Goal: Task Accomplishment & Management: Use online tool/utility

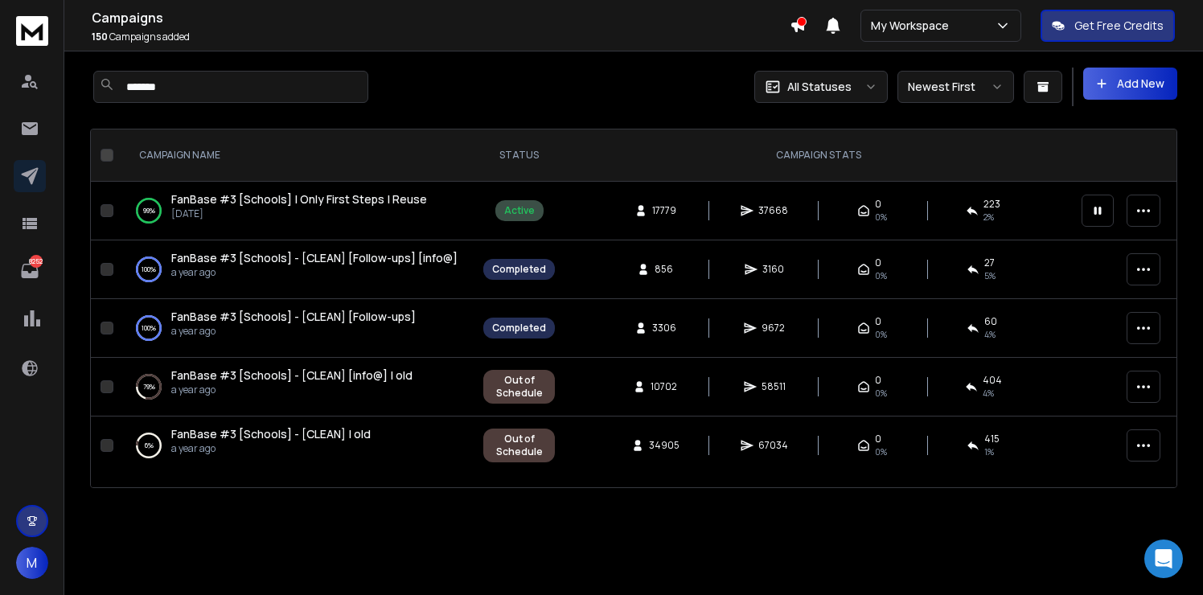
click at [360, 195] on span "FanBase #3 [Schools] | Only First Steps | Reuse" at bounding box center [299, 198] width 256 height 15
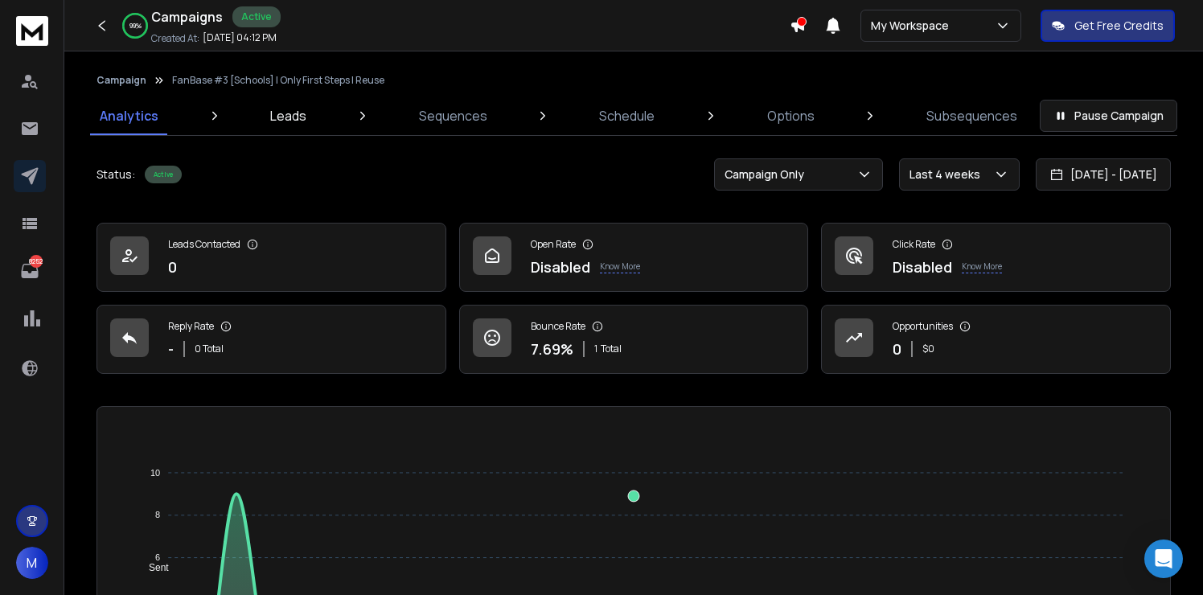
click at [297, 109] on p "Leads" at bounding box center [288, 115] width 36 height 19
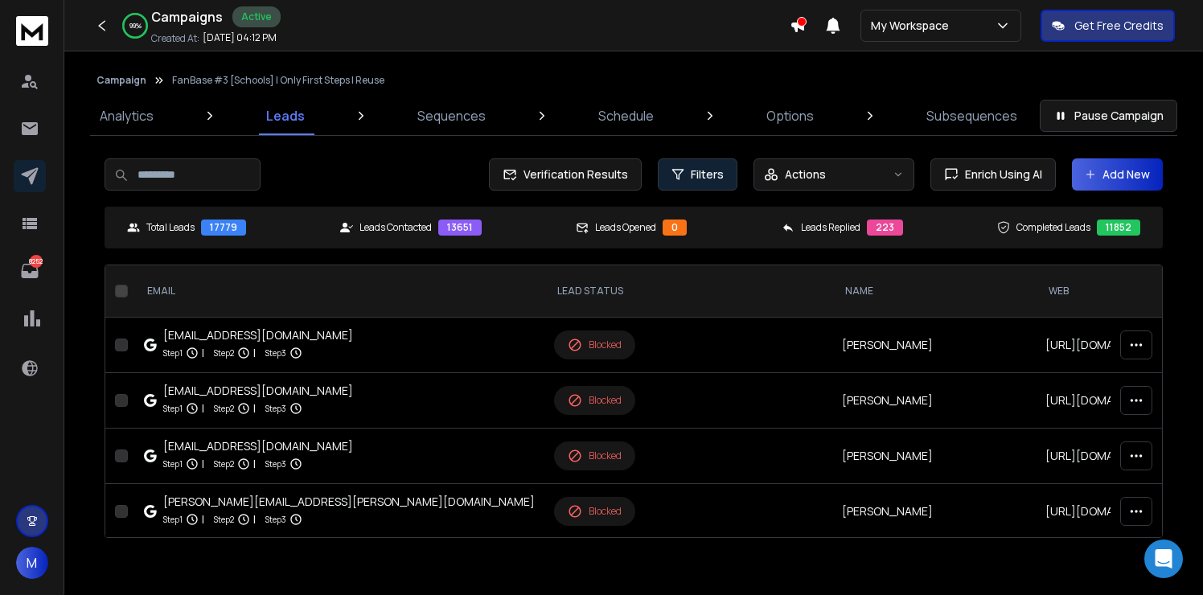
click at [677, 175] on icon "button" at bounding box center [678, 174] width 13 height 13
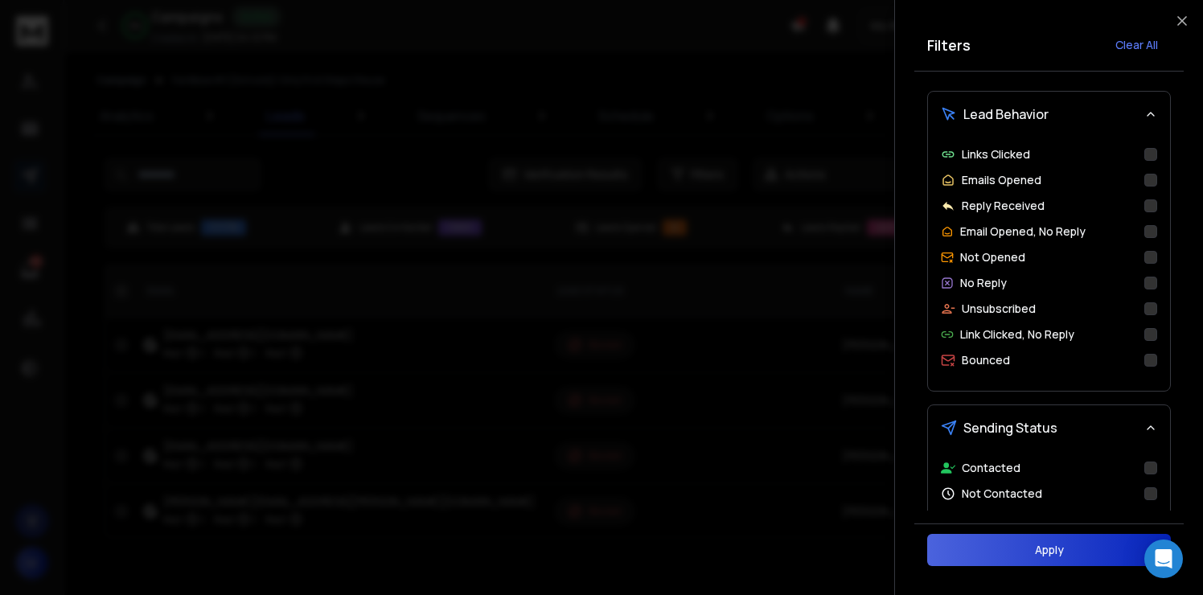
click at [600, 326] on div at bounding box center [601, 297] width 1203 height 595
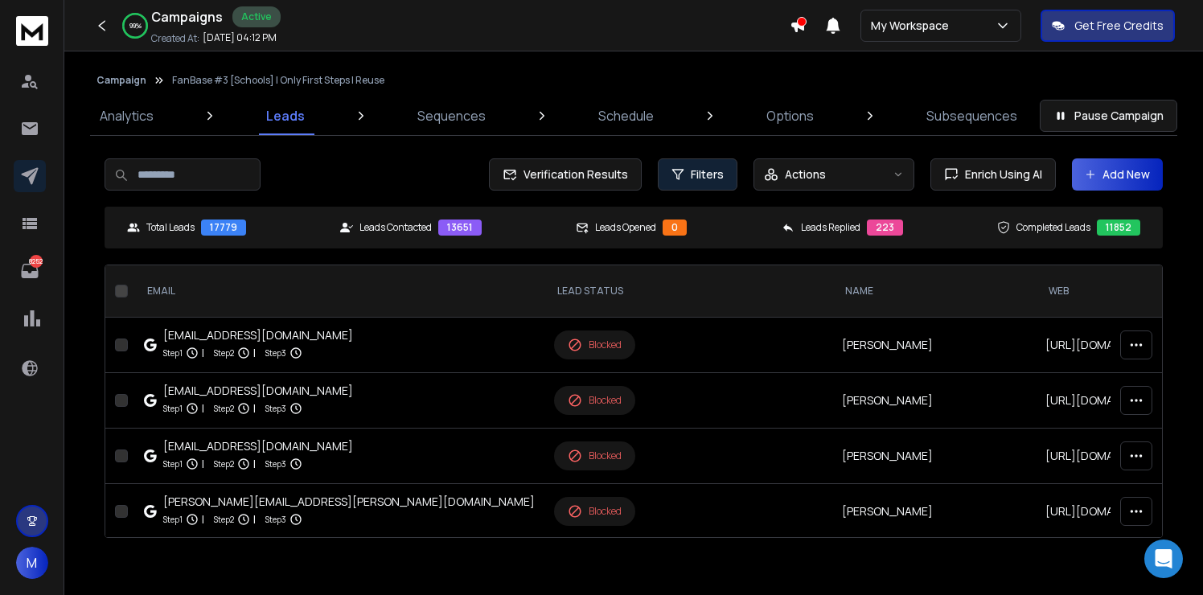
click at [693, 179] on span "Filters" at bounding box center [707, 174] width 33 height 16
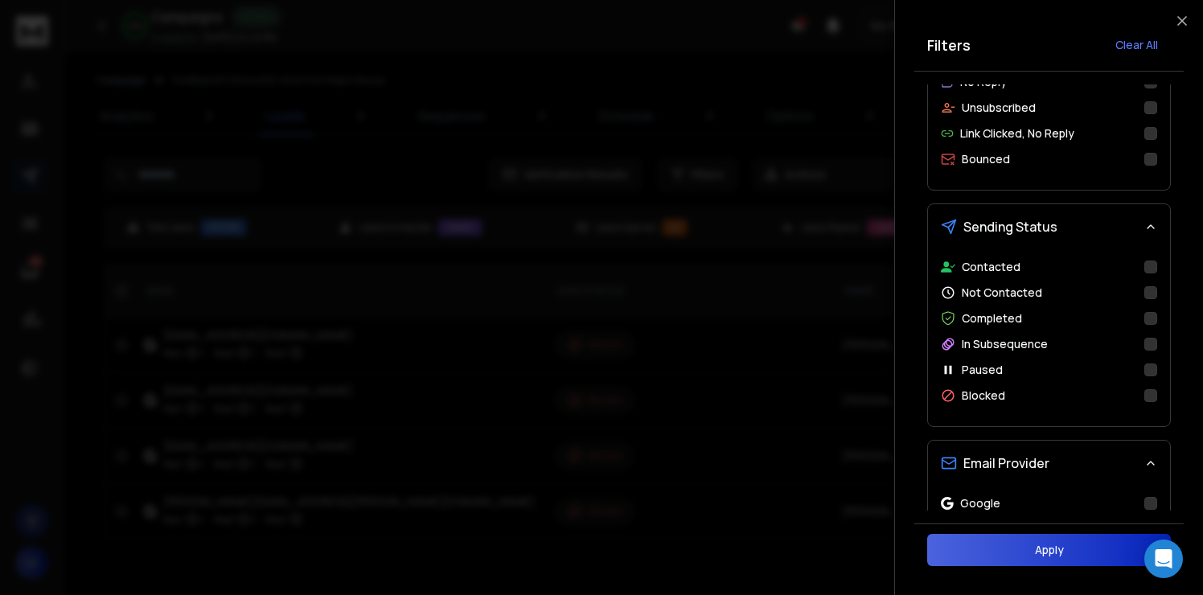
scroll to position [199, 0]
click at [1144, 393] on div "Blocked" at bounding box center [1049, 397] width 216 height 16
click at [1149, 396] on button "Blocked" at bounding box center [1151, 397] width 13 height 13
click at [1041, 550] on button "Apply" at bounding box center [1049, 550] width 244 height 32
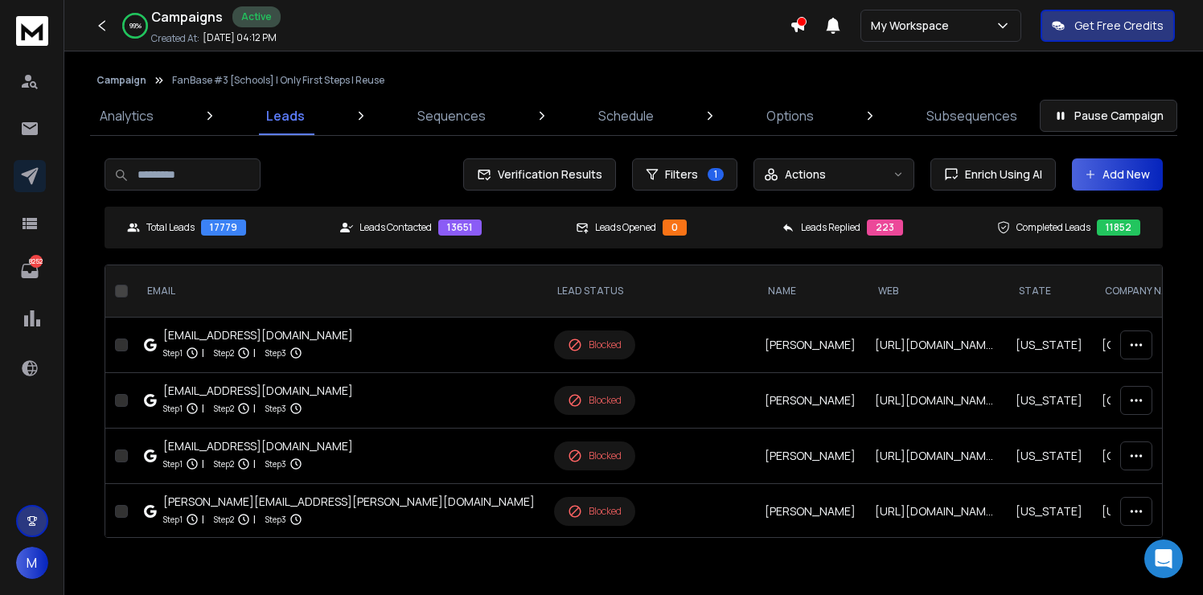
click at [554, 357] on div "Blocked" at bounding box center [649, 345] width 191 height 29
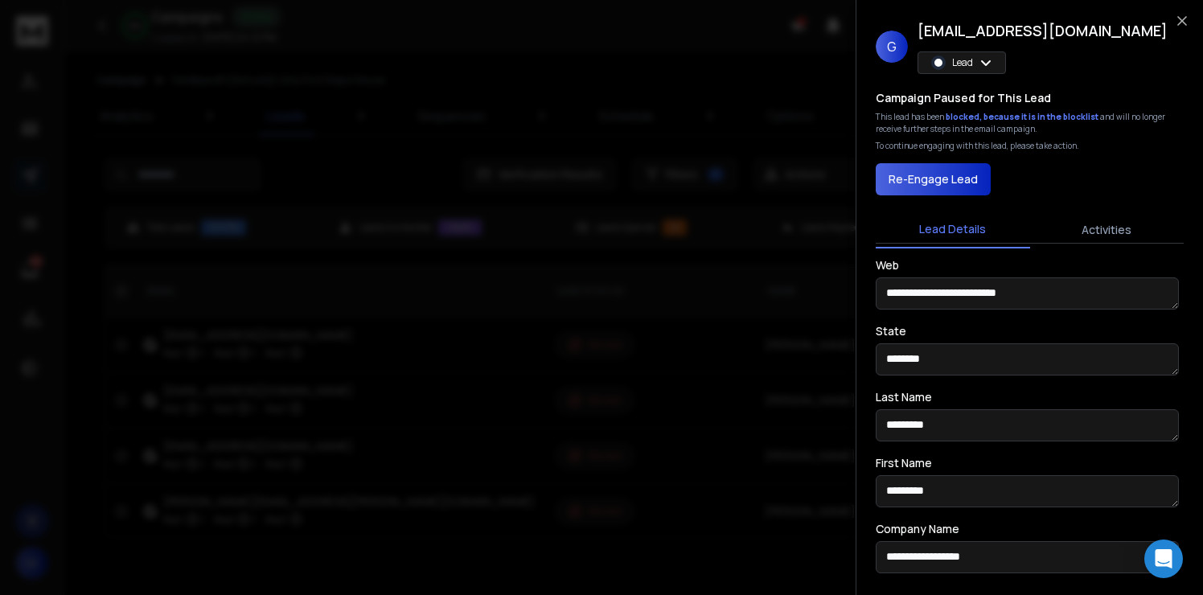
click at [711, 265] on div at bounding box center [601, 297] width 1203 height 595
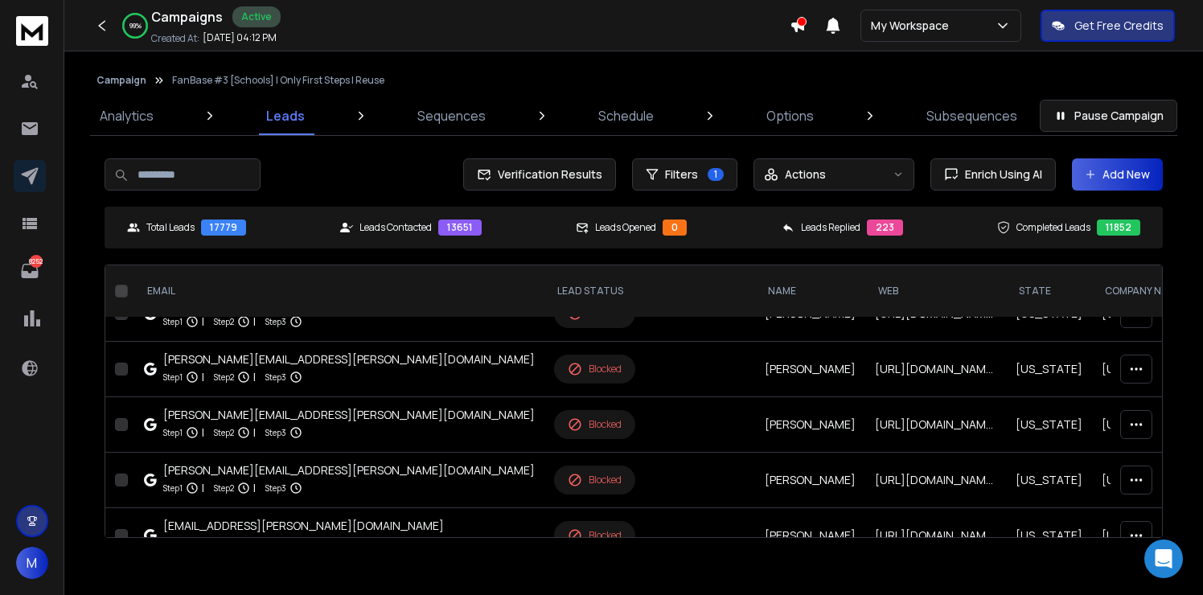
scroll to position [148, 0]
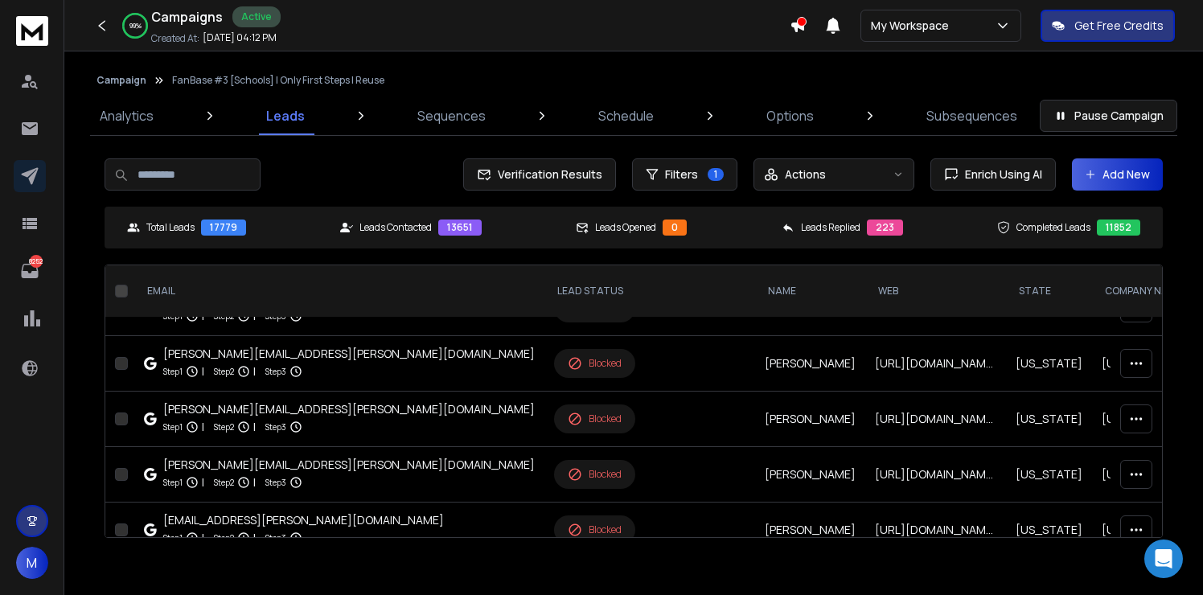
click at [755, 376] on td "[PERSON_NAME]" at bounding box center [810, 363] width 110 height 55
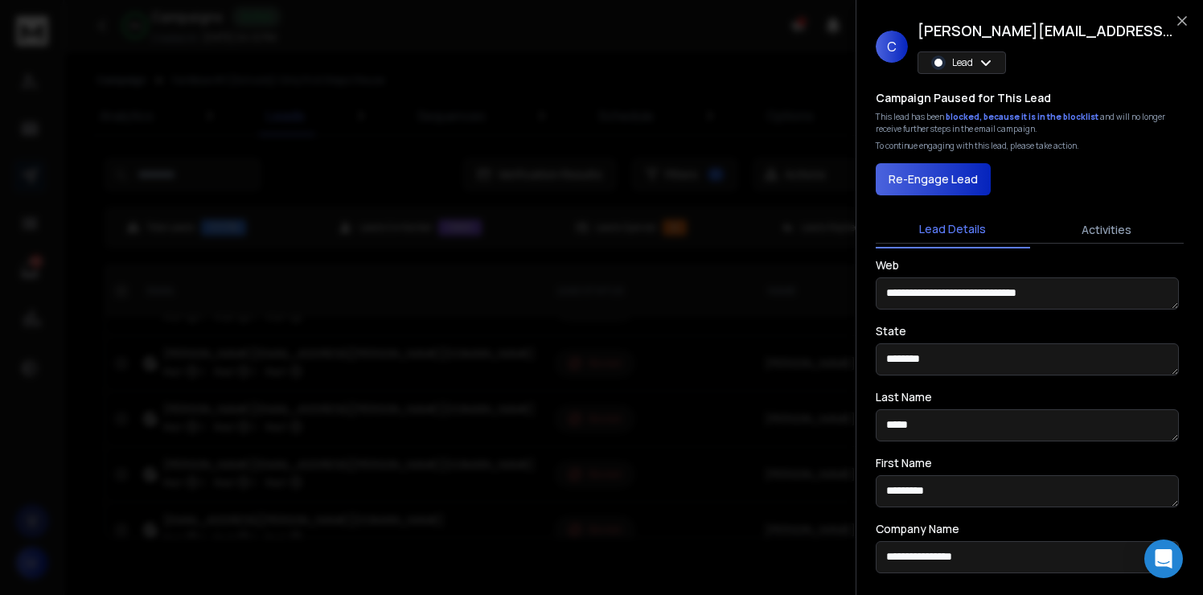
click at [1084, 219] on button "Activities" at bounding box center [1107, 229] width 154 height 35
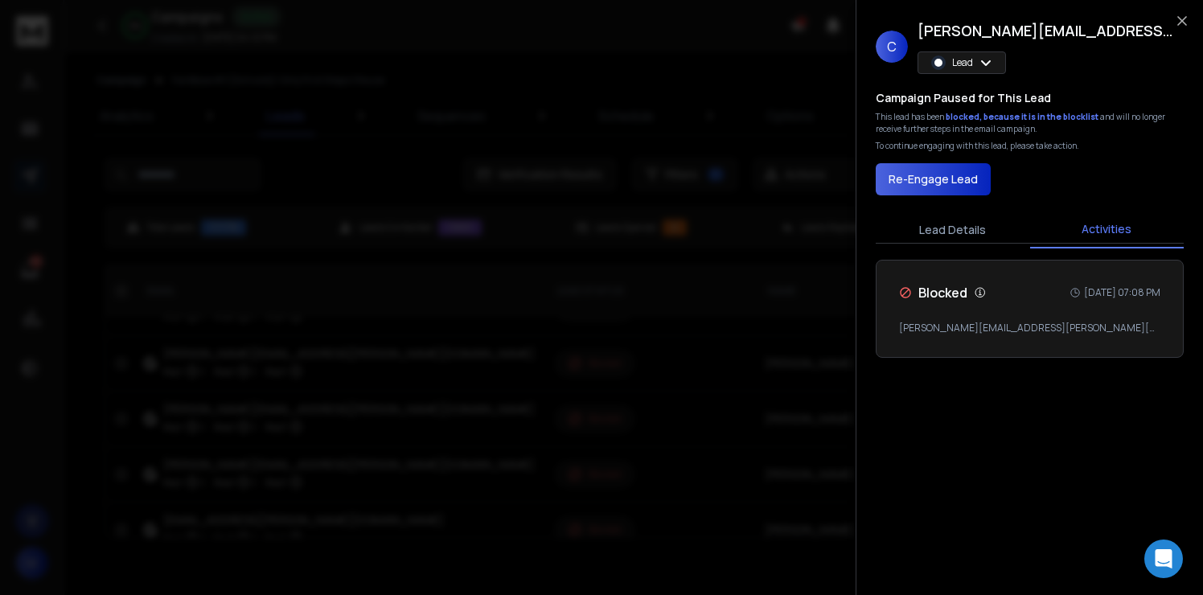
click at [667, 371] on div at bounding box center [601, 297] width 1203 height 595
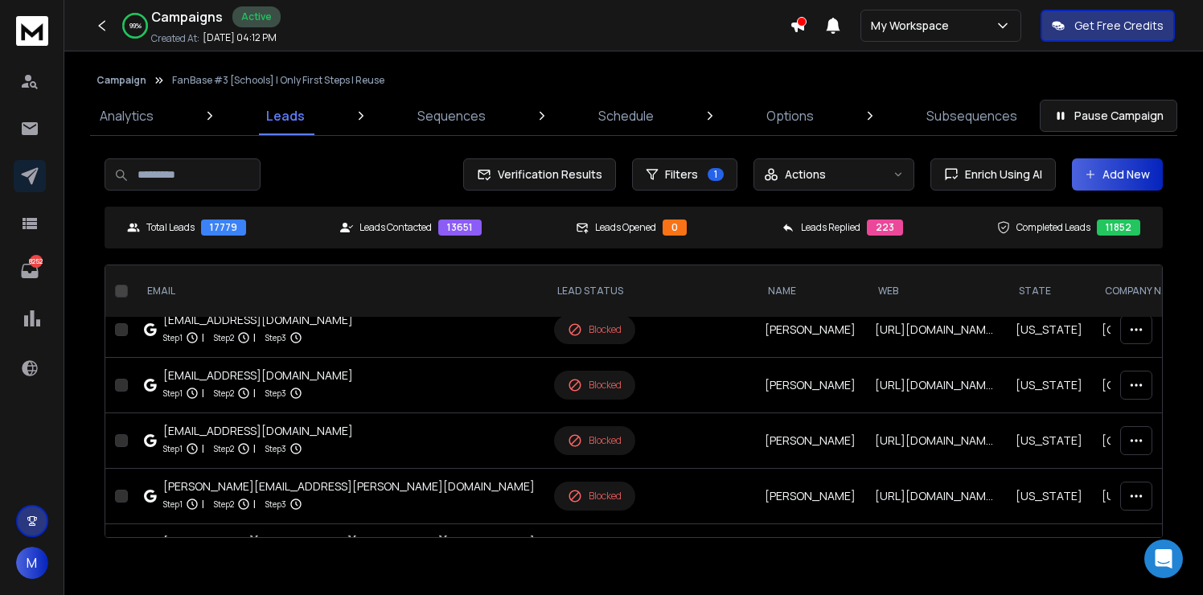
scroll to position [0, 0]
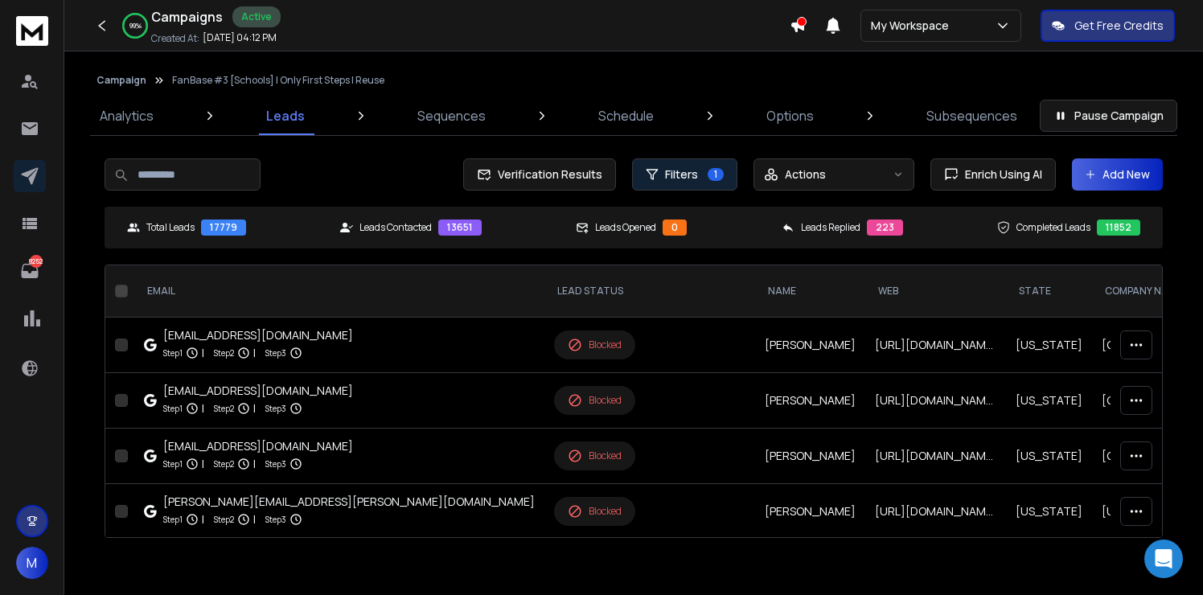
click at [667, 173] on span "Filters" at bounding box center [681, 174] width 33 height 16
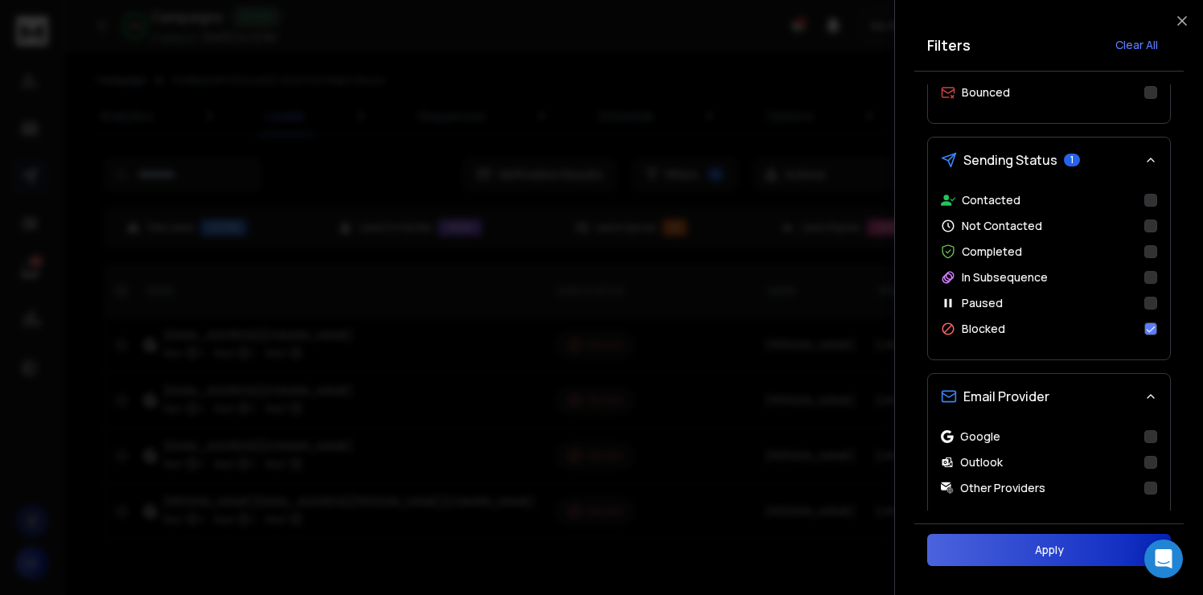
scroll to position [330, 0]
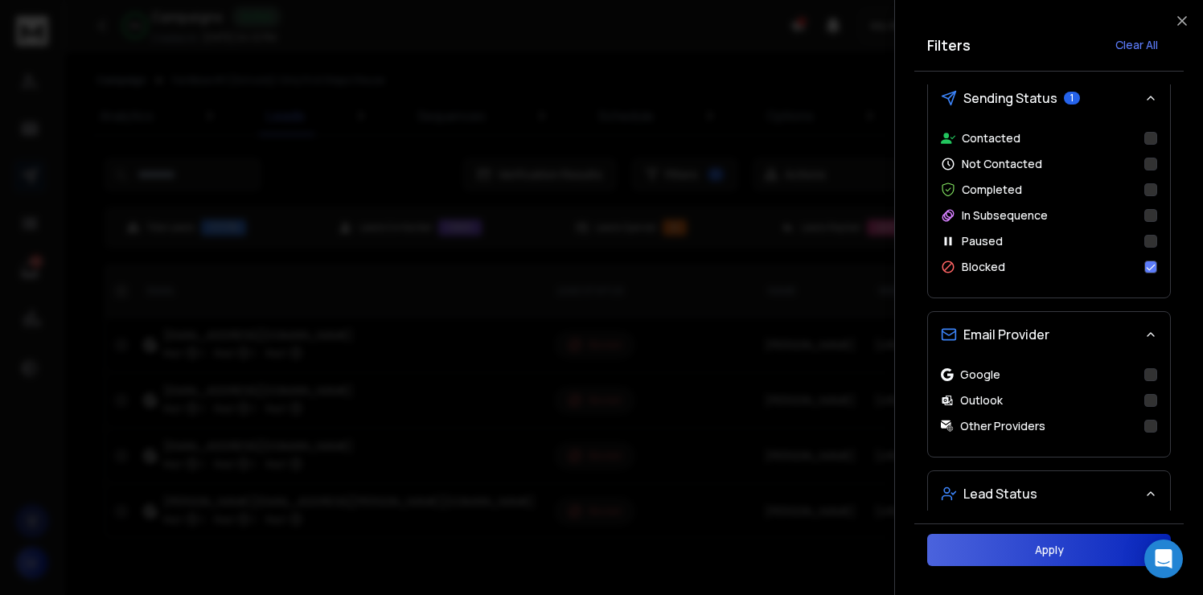
click at [1150, 267] on button "Blocked" at bounding box center [1151, 267] width 13 height 13
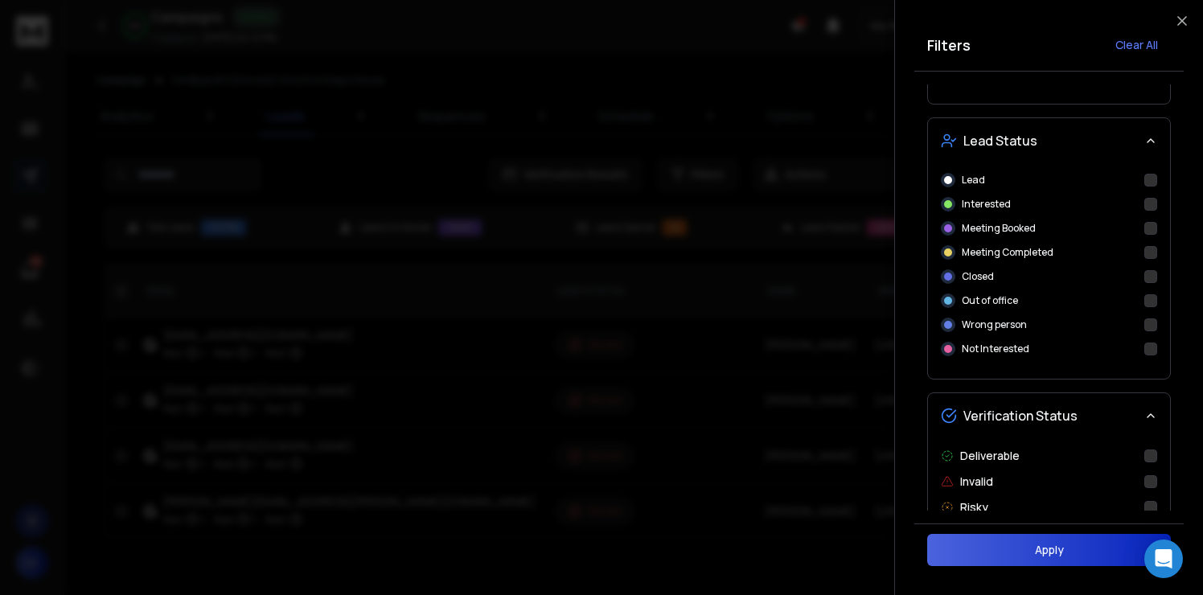
scroll to position [688, 0]
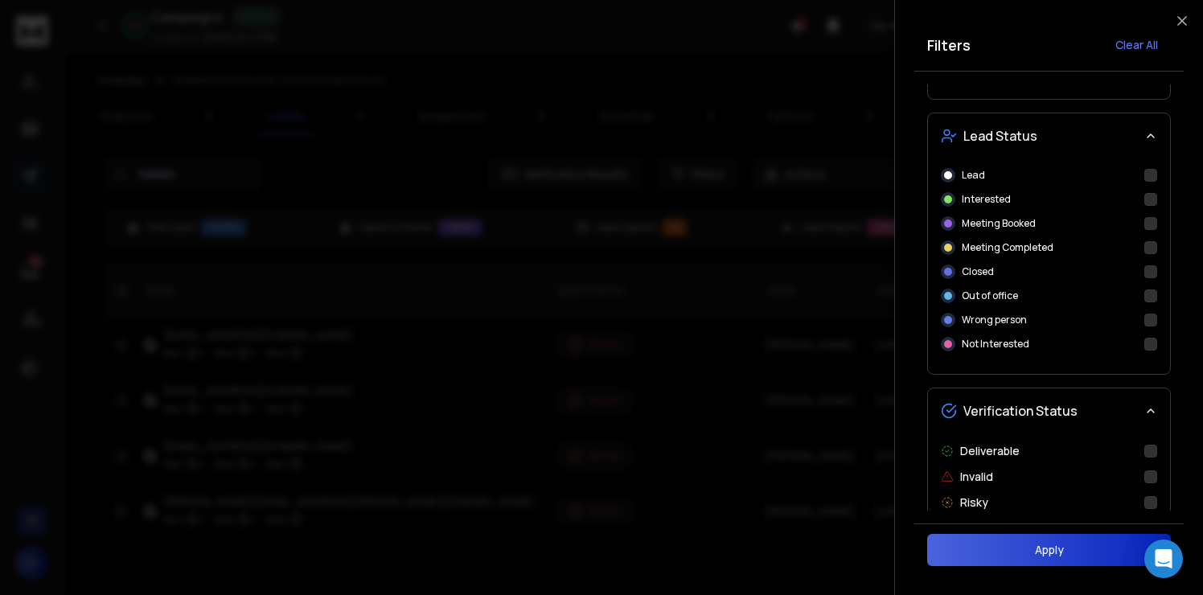
click at [1147, 347] on Interested "Not Interested" at bounding box center [1151, 344] width 13 height 13
click at [1034, 546] on button "Apply" at bounding box center [1049, 550] width 244 height 32
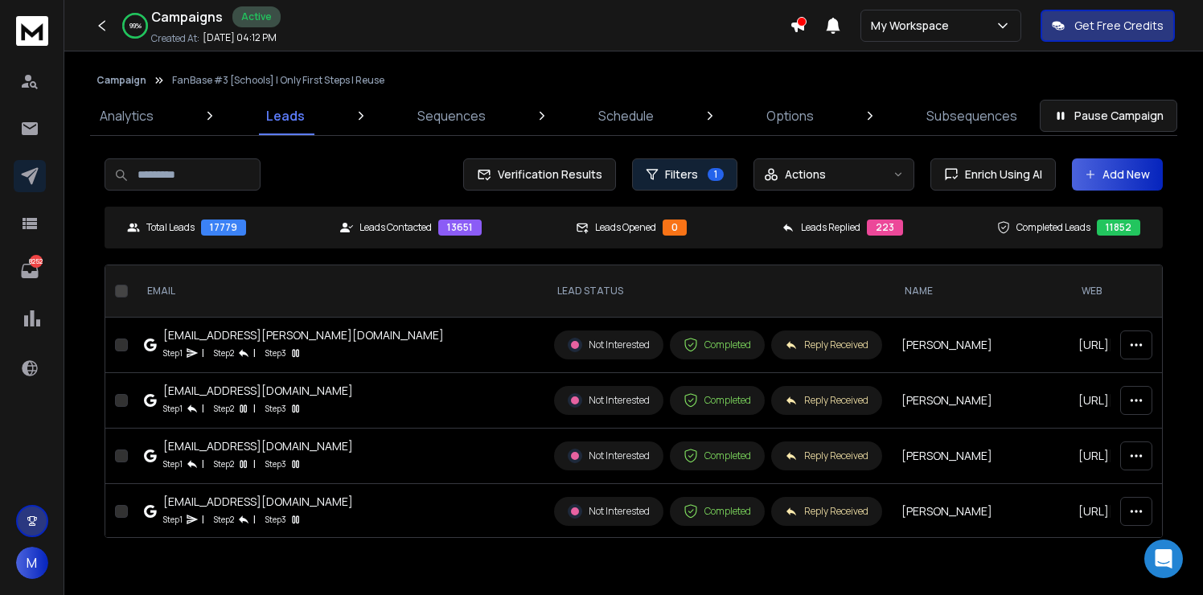
click at [710, 186] on button "Filters 1" at bounding box center [684, 174] width 105 height 32
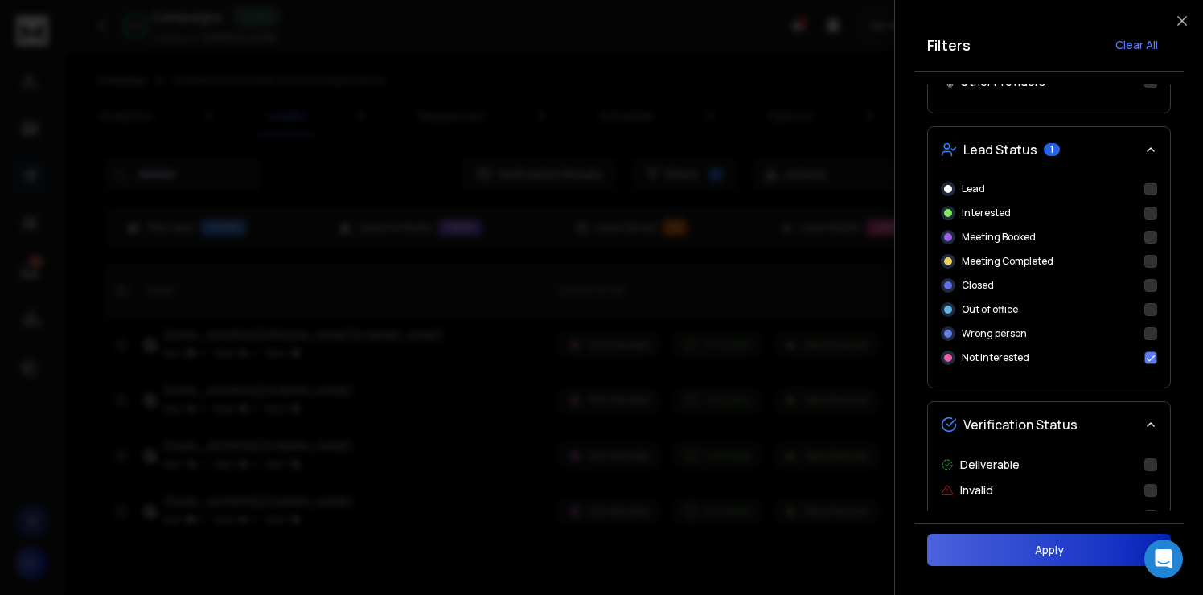
scroll to position [769, 0]
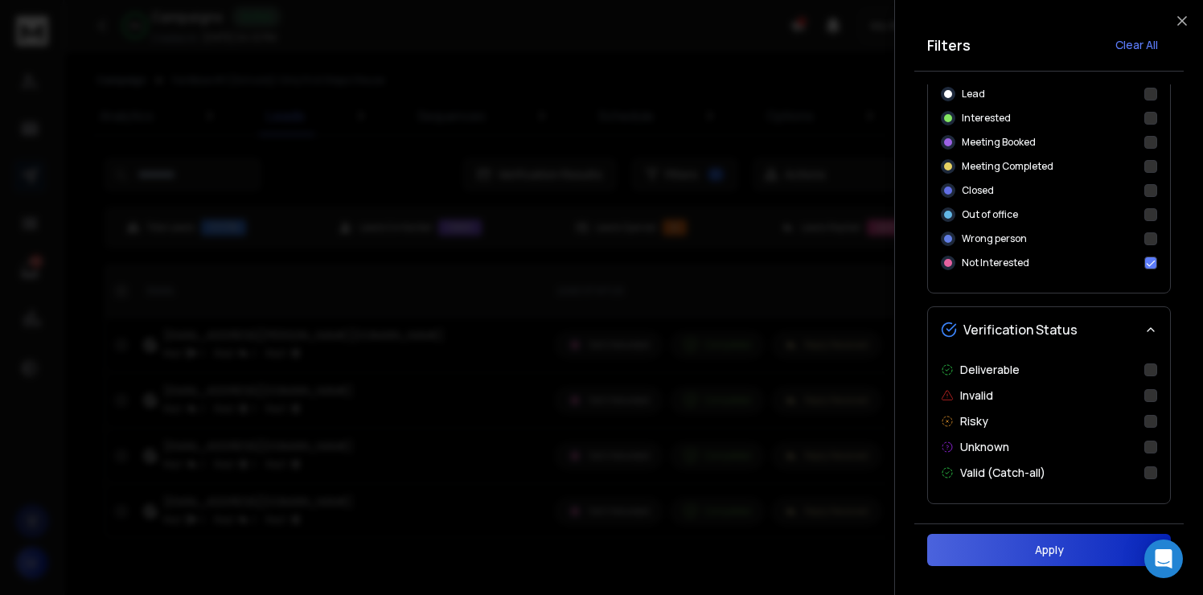
click at [1038, 556] on button "Apply" at bounding box center [1049, 550] width 244 height 32
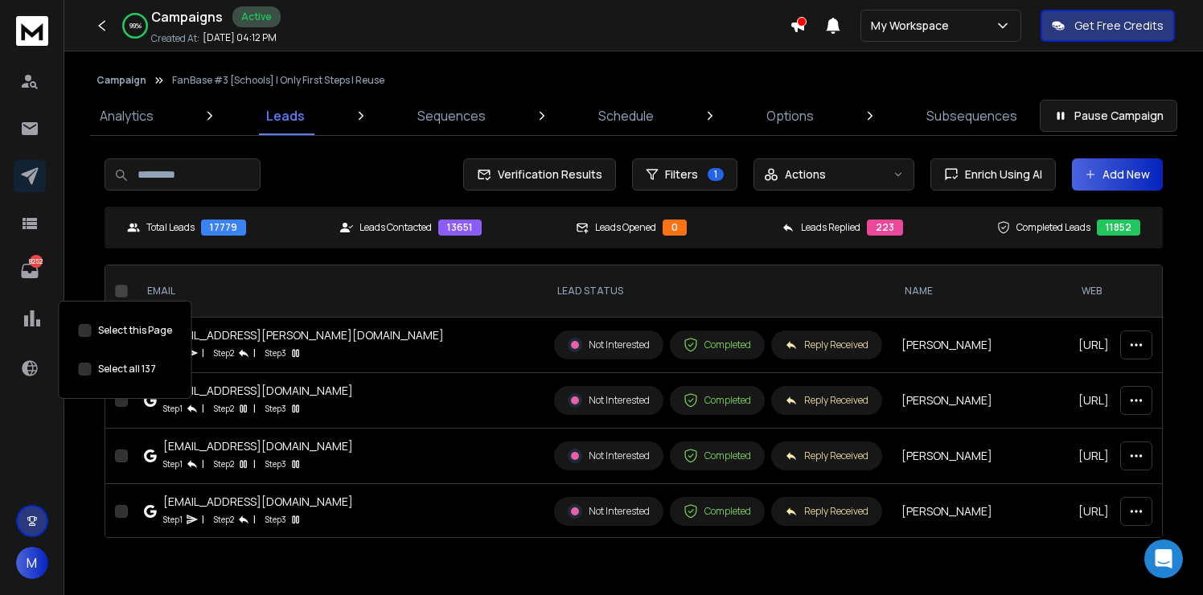
click at [84, 372] on button "Select this Page" at bounding box center [85, 369] width 13 height 13
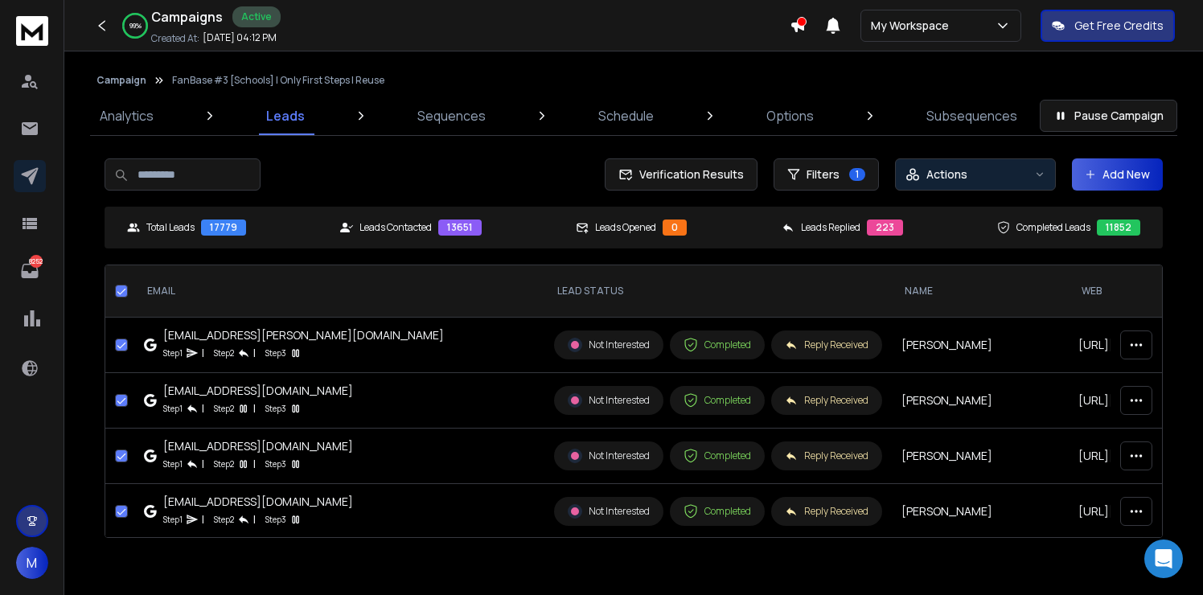
click at [1011, 177] on div "Actions" at bounding box center [967, 174] width 122 height 16
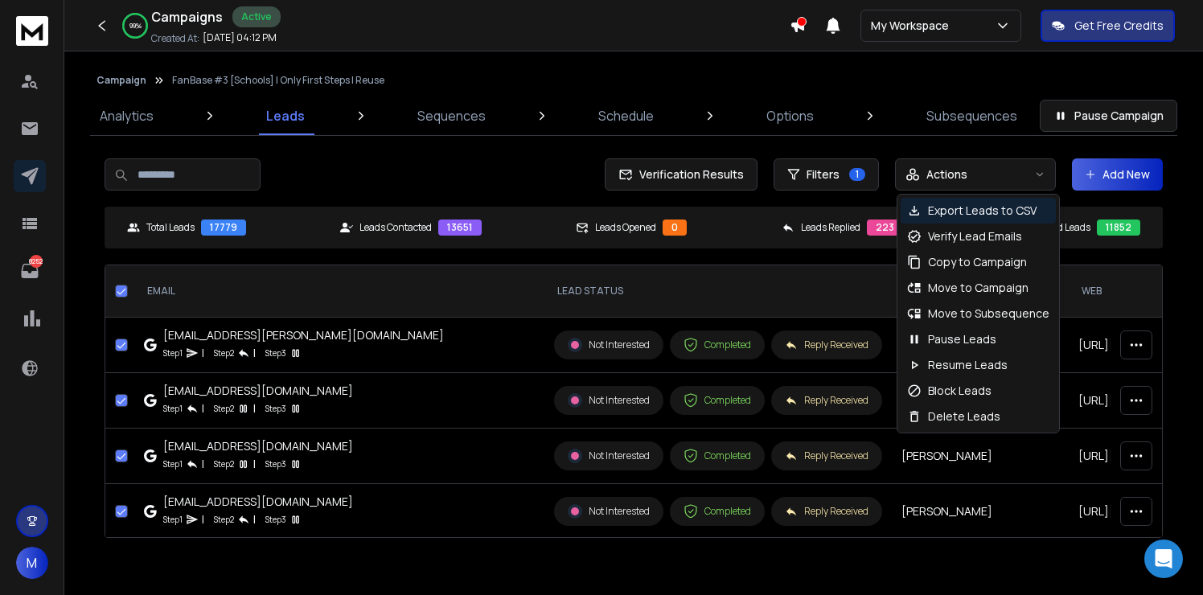
click at [1009, 208] on p "Export Leads to CSV" at bounding box center [982, 211] width 109 height 16
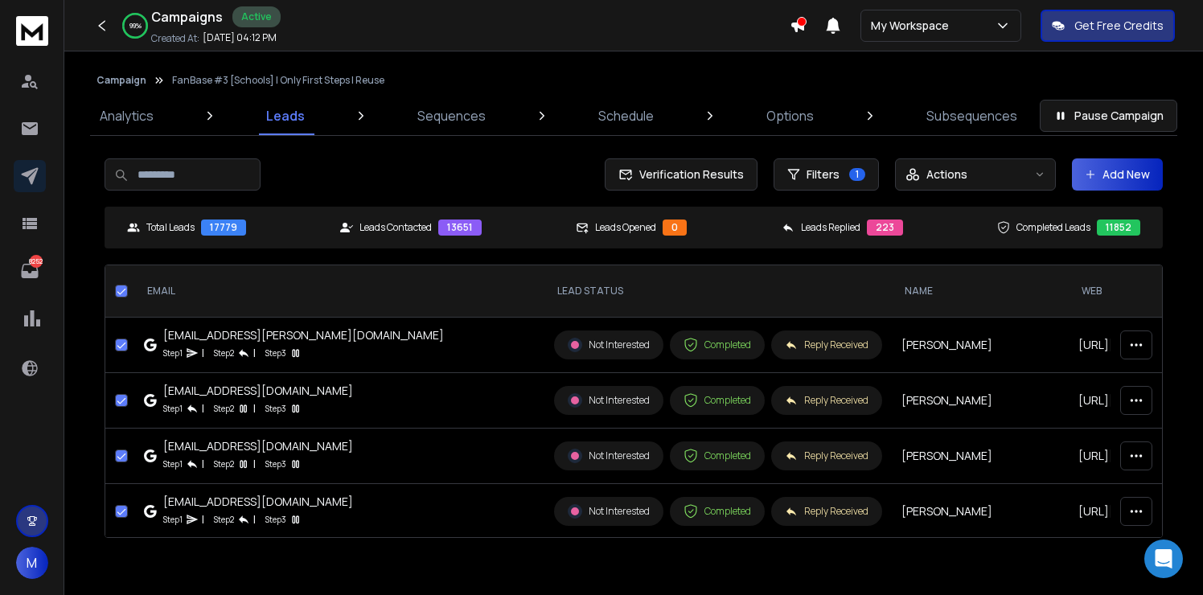
click at [892, 282] on th "NAME" at bounding box center [980, 291] width 177 height 52
click at [804, 180] on button "Filters 1" at bounding box center [826, 174] width 105 height 32
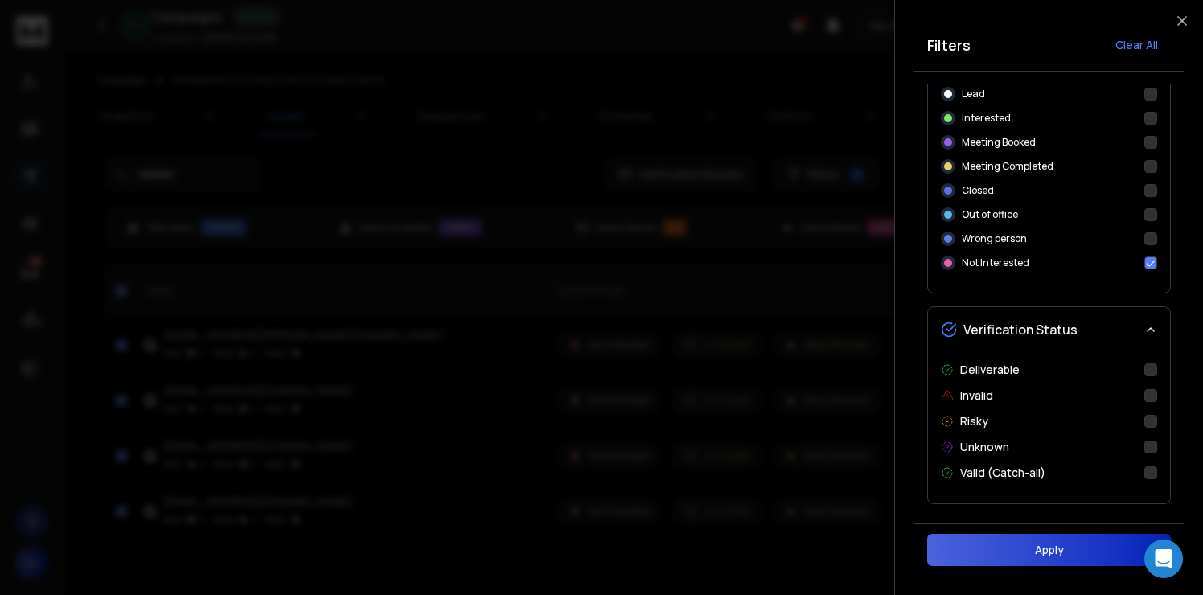
click at [1148, 267] on Interested "Not Interested" at bounding box center [1151, 263] width 13 height 13
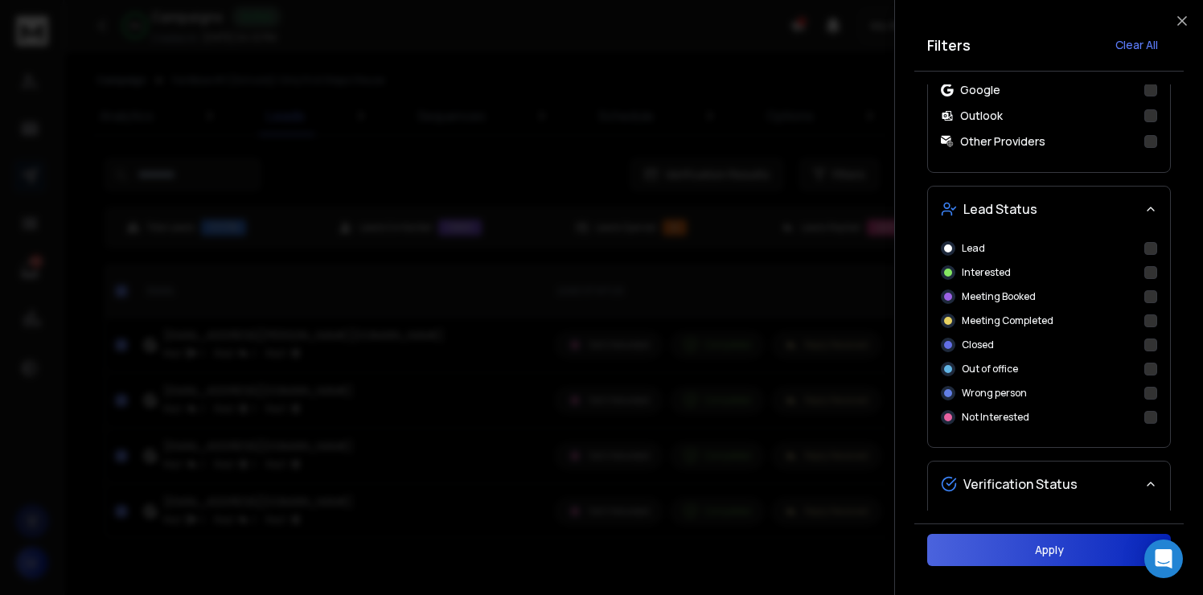
scroll to position [613, 0]
click at [1149, 281] on div "Interested" at bounding box center [1049, 274] width 216 height 14
click at [1149, 276] on button "Interested" at bounding box center [1151, 274] width 13 height 13
click at [1054, 549] on button "Apply" at bounding box center [1049, 550] width 244 height 32
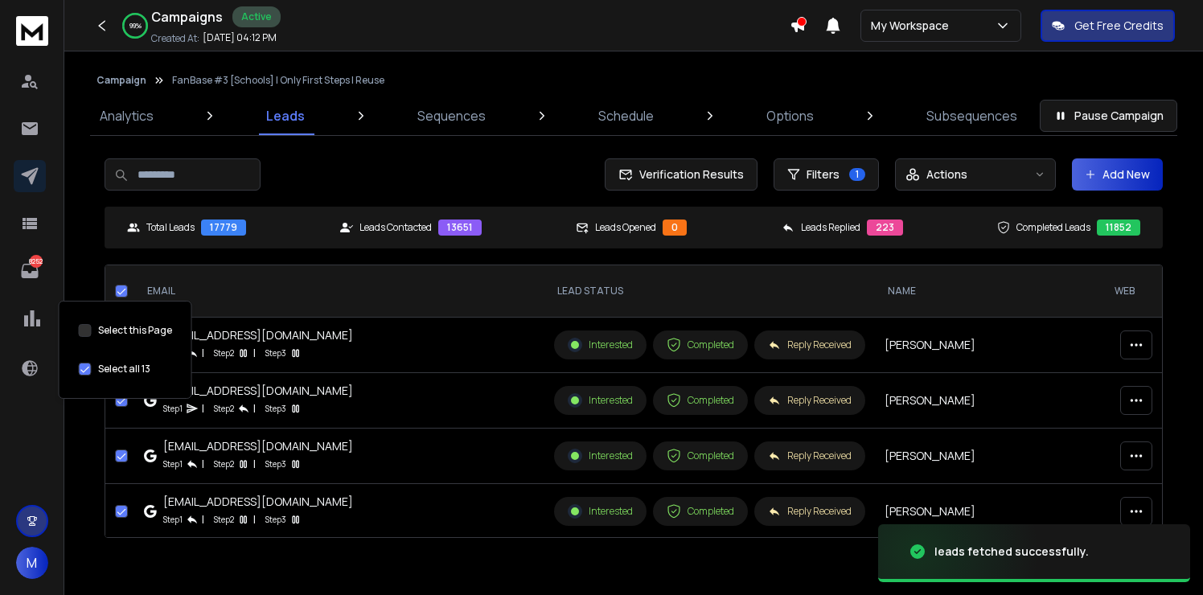
click at [121, 291] on button "Select this Page" at bounding box center [121, 291] width 13 height 13
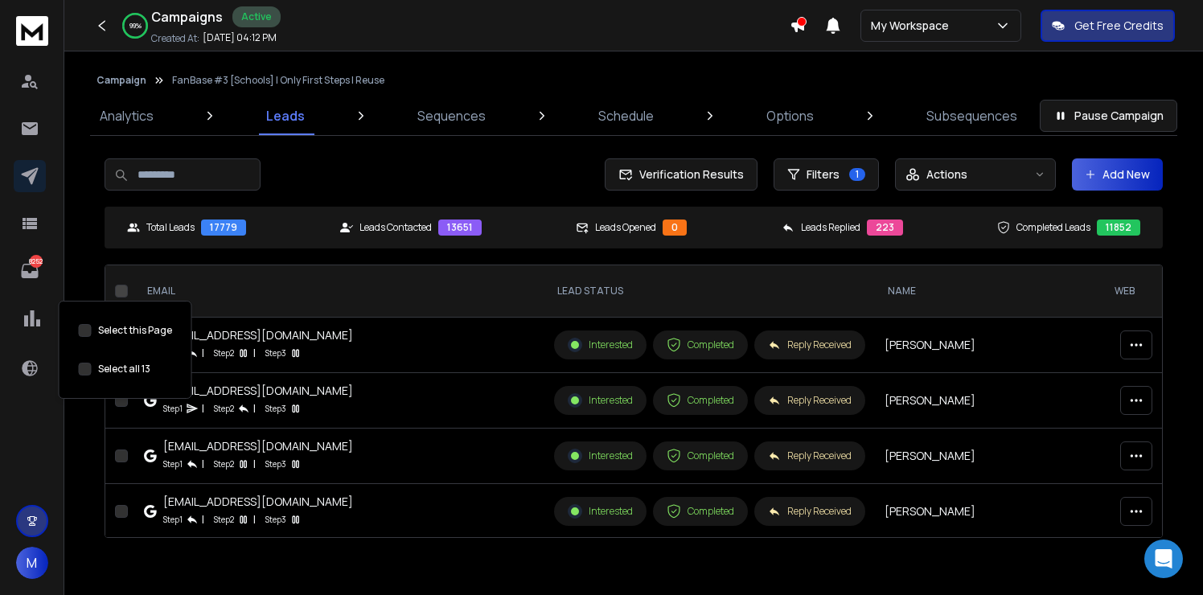
click at [81, 331] on button "Select this Page" at bounding box center [85, 330] width 13 height 13
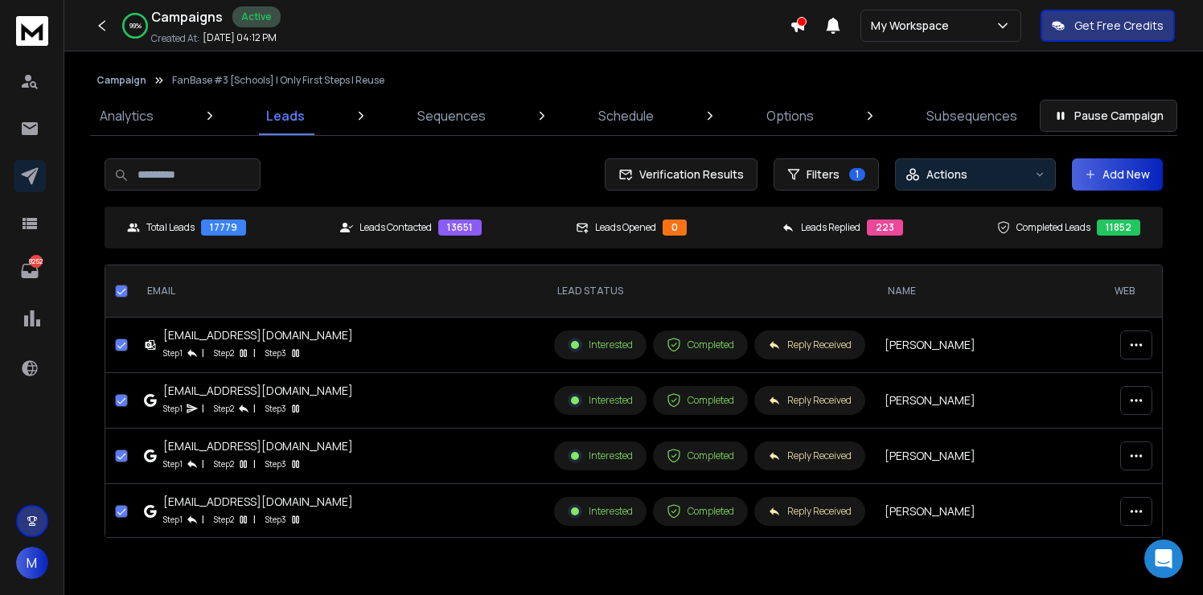
click at [947, 183] on button "Actions" at bounding box center [975, 174] width 161 height 32
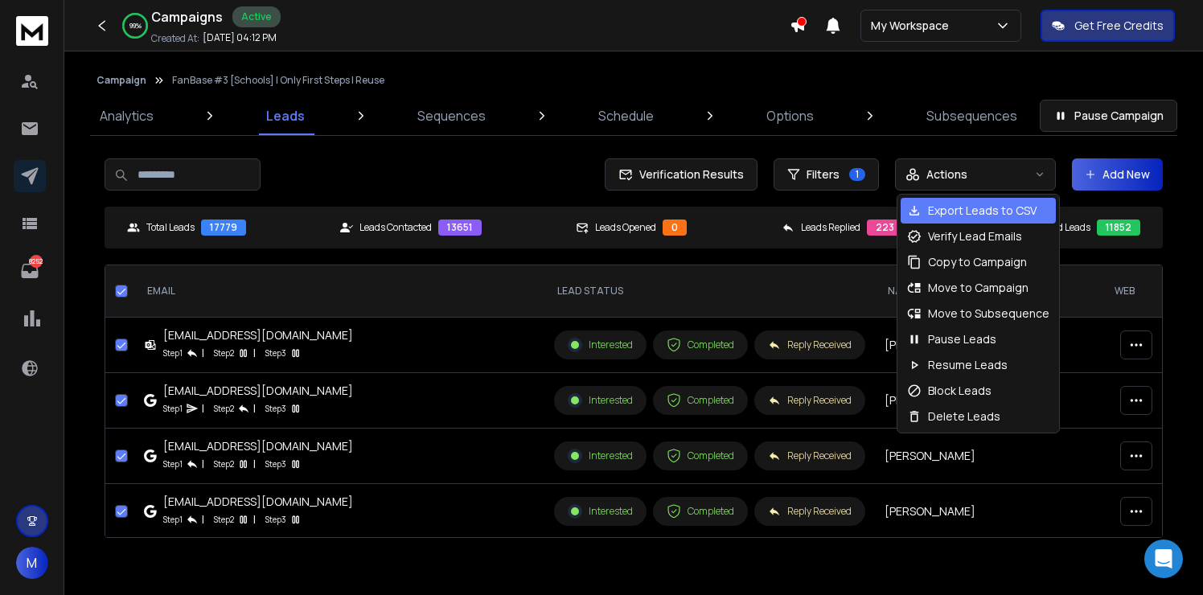
click at [959, 204] on p "Export Leads to CSV" at bounding box center [982, 211] width 109 height 16
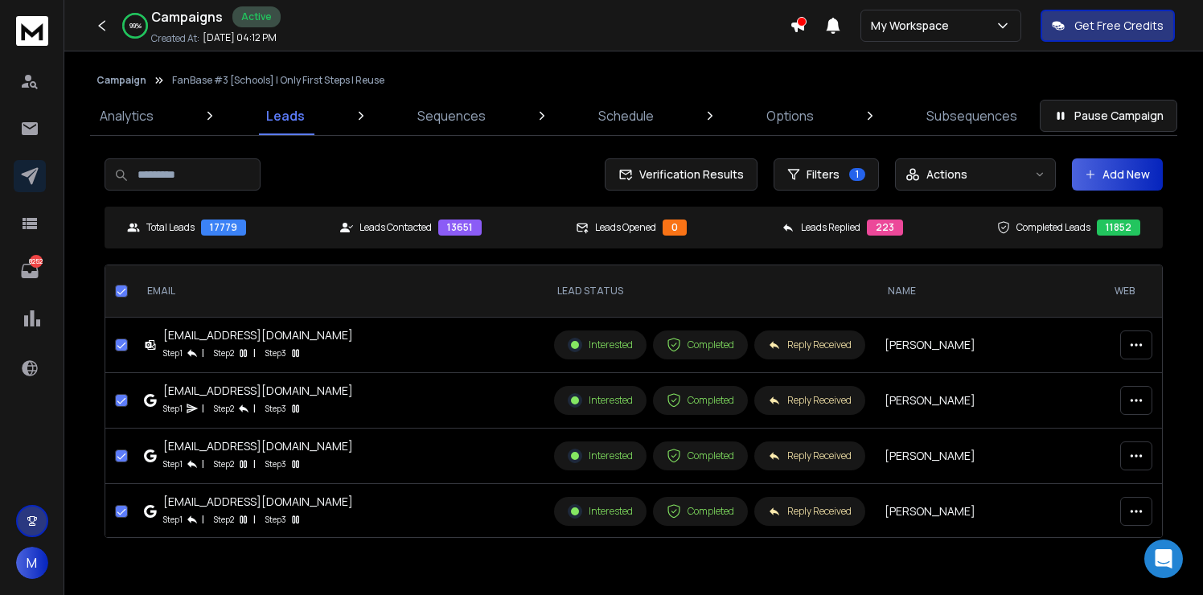
click at [784, 258] on div "Verification Results Filters 1 Actions Add New Total Leads 17779 Leads Contacte…" at bounding box center [634, 340] width 1058 height 364
click at [121, 290] on button "Select this Page" at bounding box center [121, 291] width 13 height 13
click at [806, 167] on button "Filters 1" at bounding box center [826, 174] width 105 height 32
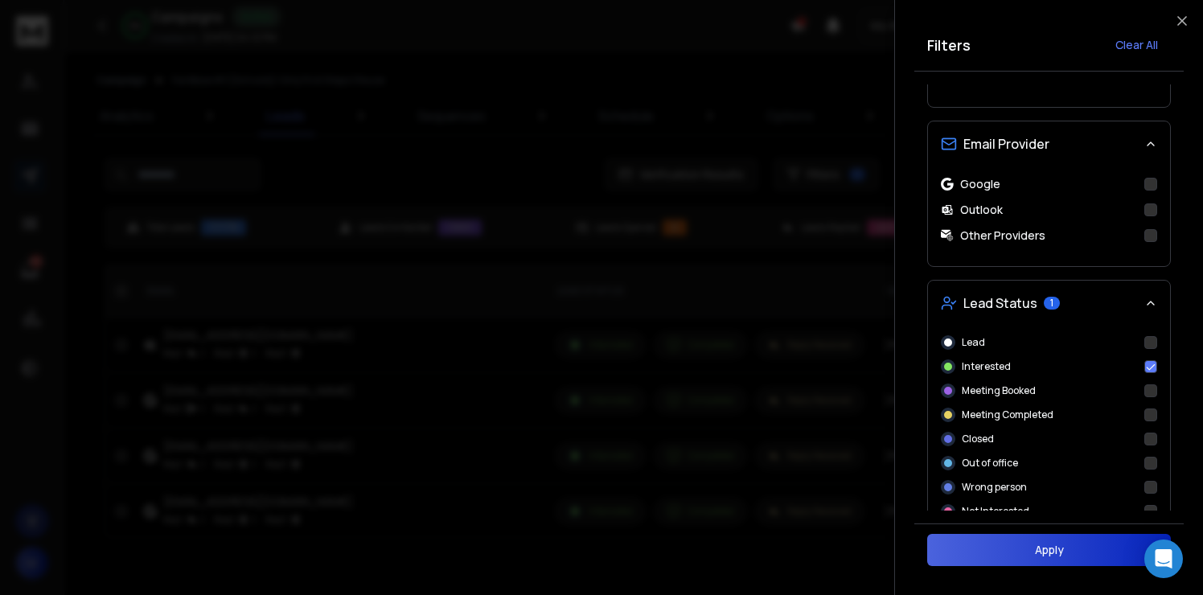
scroll to position [490, 0]
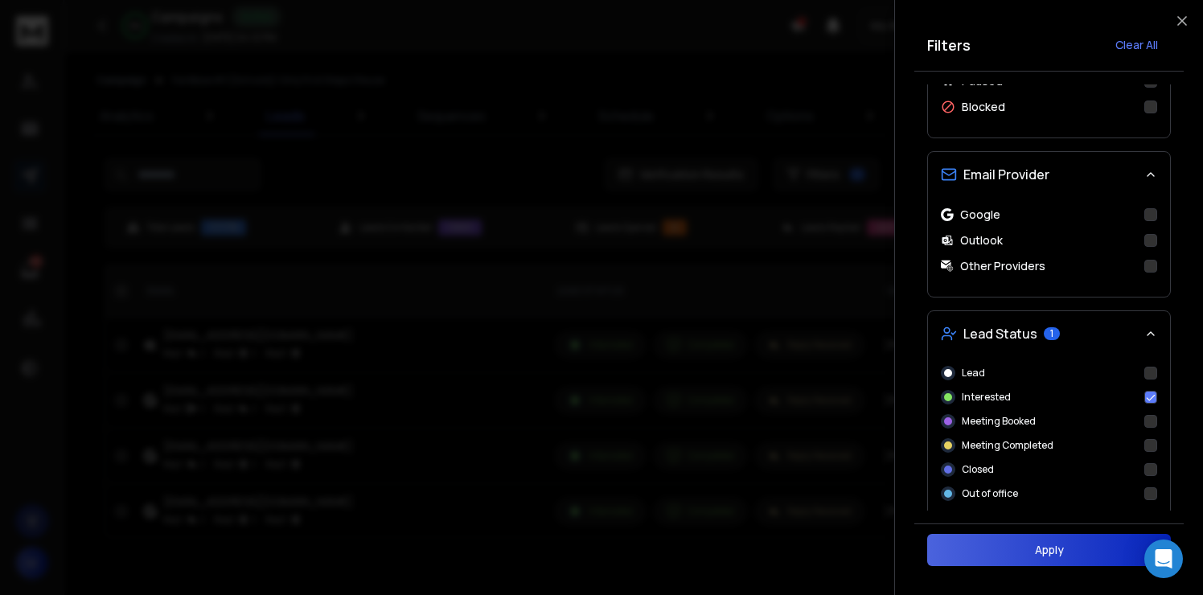
click at [1148, 399] on button "Interested" at bounding box center [1151, 397] width 13 height 13
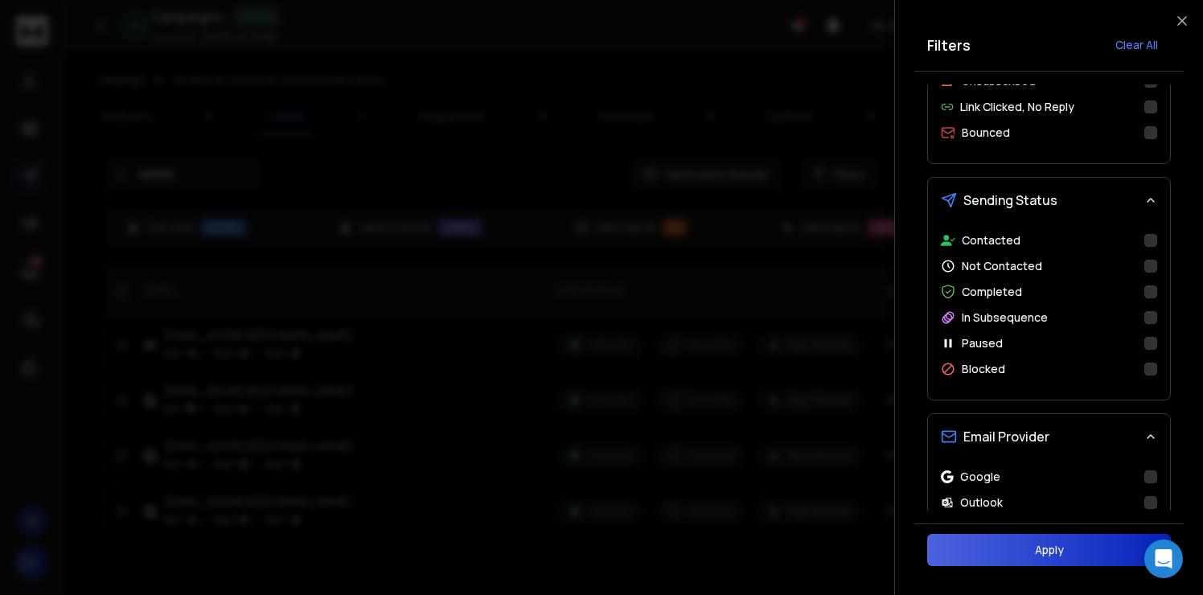
scroll to position [0, 0]
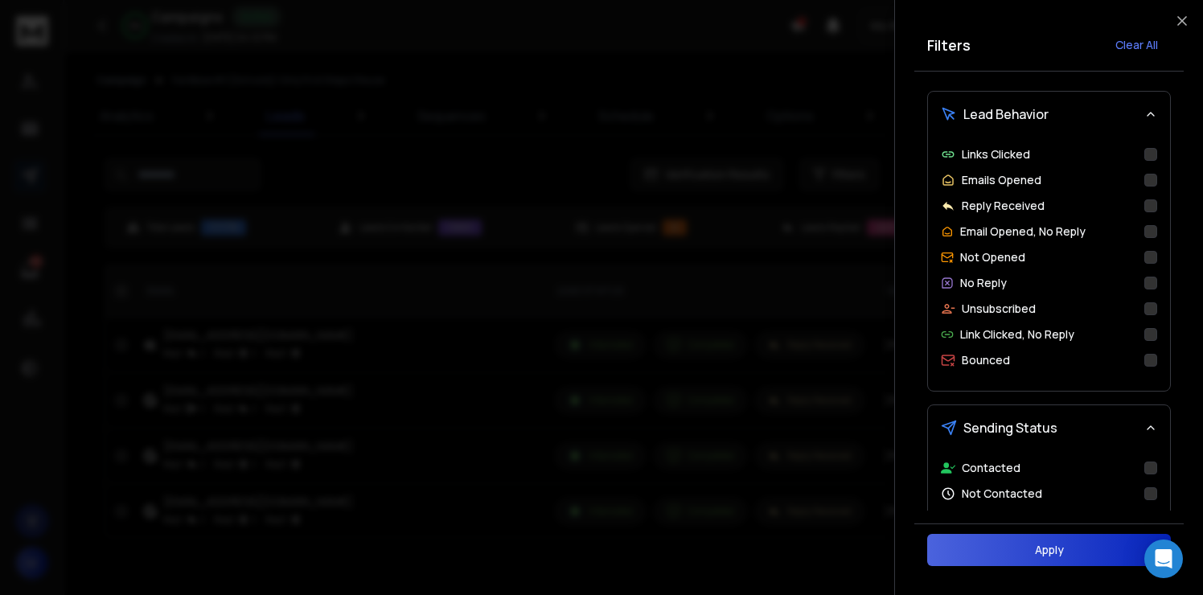
click at [1145, 205] on button "Reply Received" at bounding box center [1151, 205] width 13 height 13
click at [982, 553] on button "Apply" at bounding box center [1049, 550] width 244 height 32
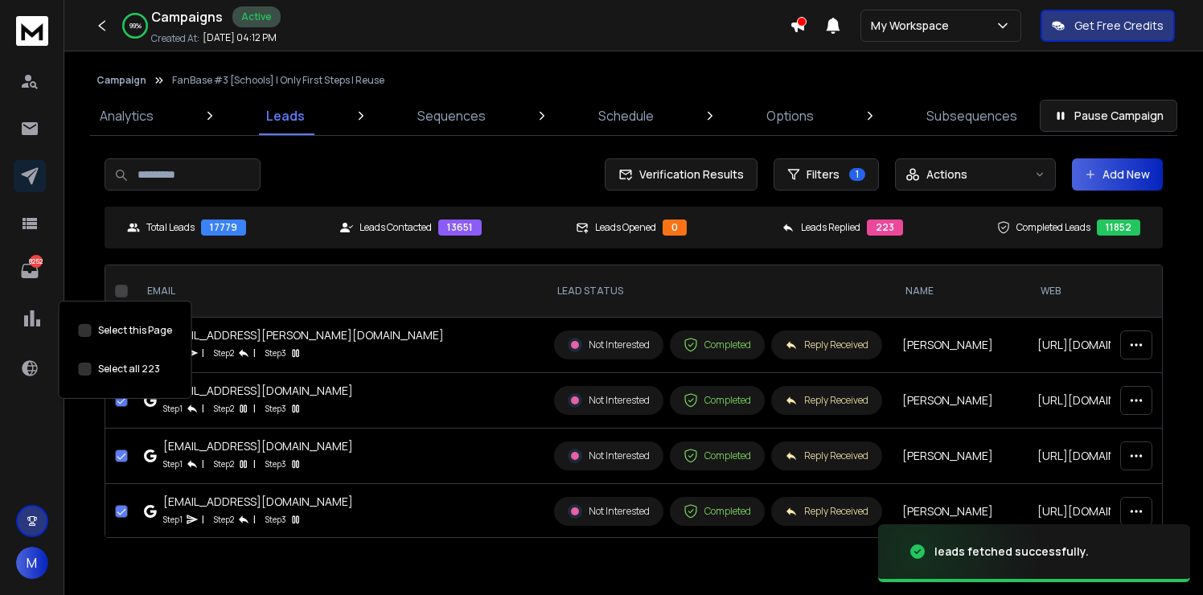
click at [124, 290] on button "Select this Page" at bounding box center [121, 291] width 13 height 13
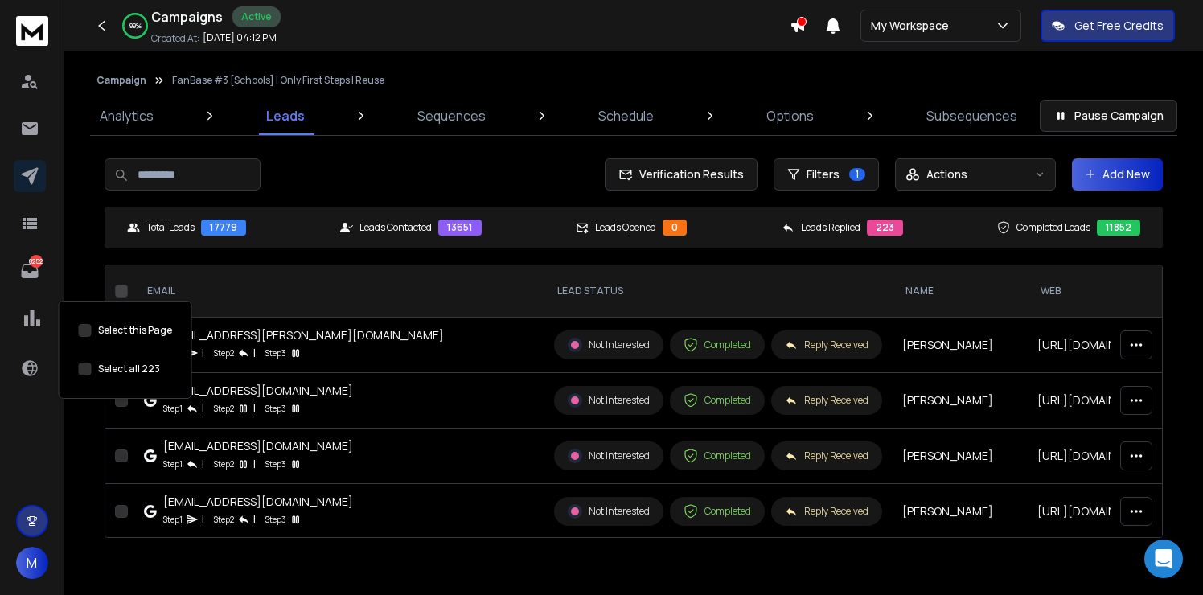
click at [83, 368] on button "Select this Page" at bounding box center [85, 369] width 13 height 13
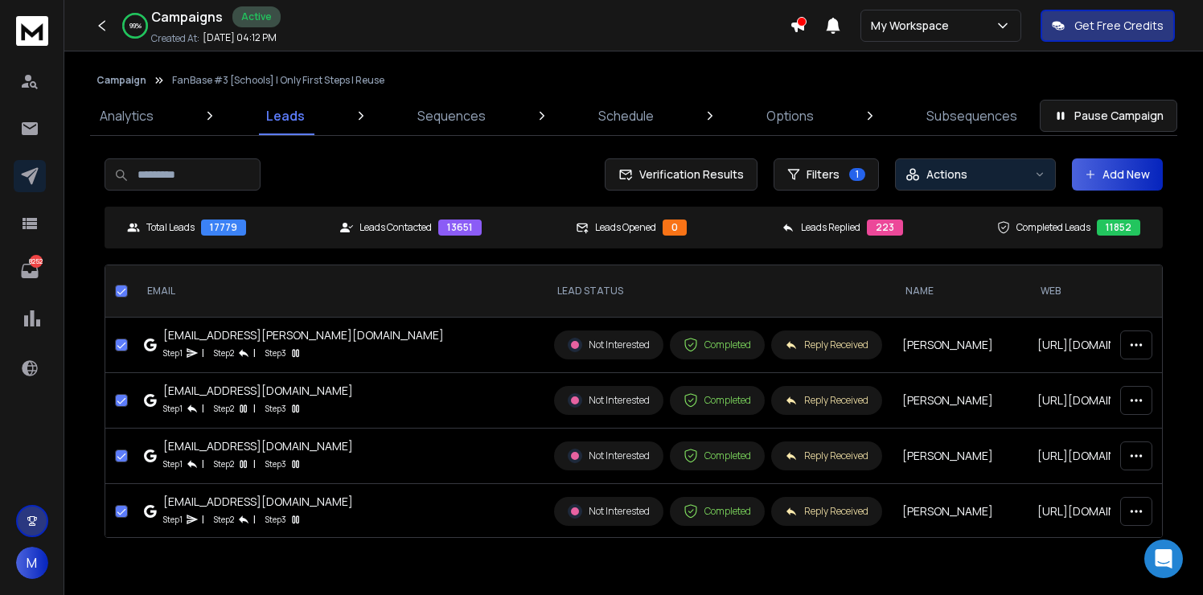
click at [956, 186] on button "Actions" at bounding box center [975, 174] width 161 height 32
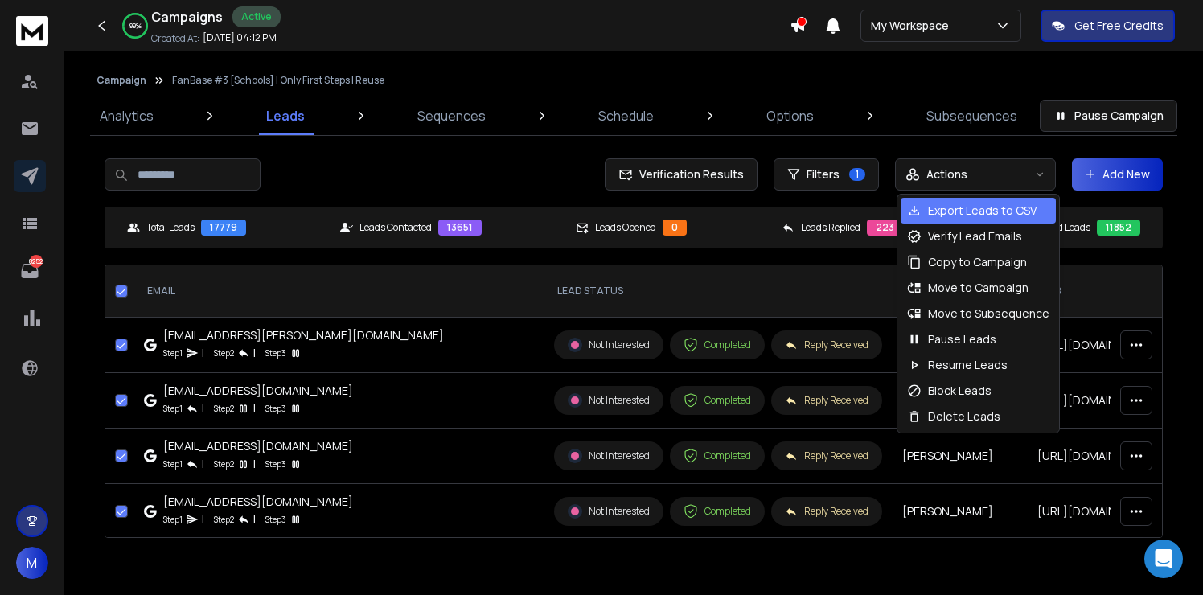
click at [956, 206] on p "Export Leads to CSV" at bounding box center [982, 211] width 109 height 16
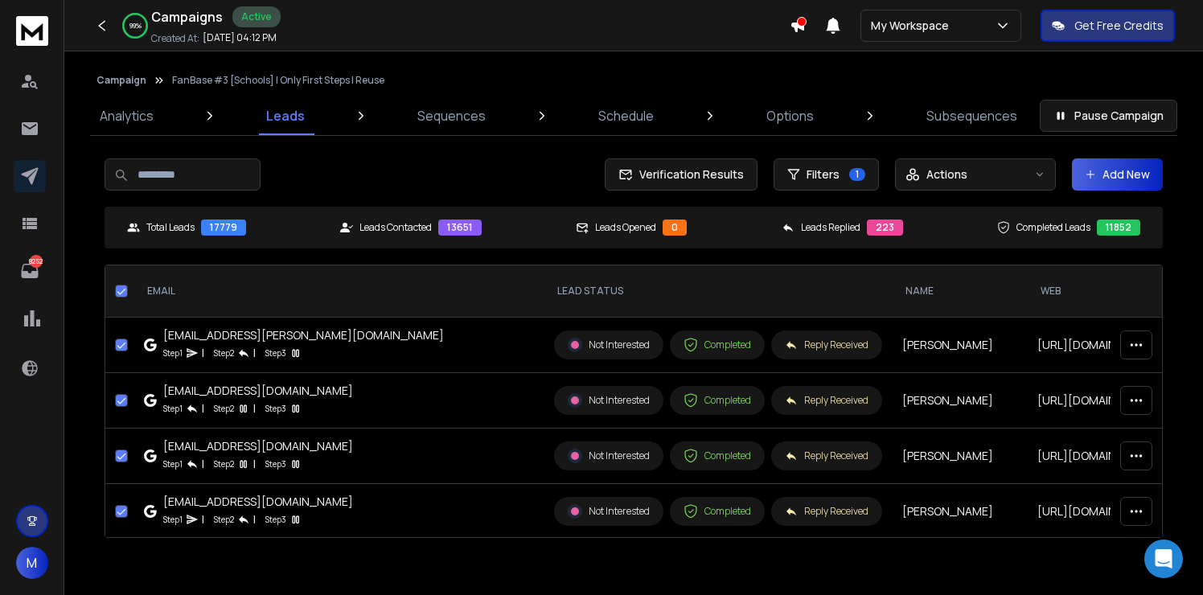
click at [708, 214] on div "Total Leads 17779 Leads Contacted 13651 Leads Opened 0 Leads Replied 223 Comple…" at bounding box center [634, 228] width 1058 height 42
